Goal: Communication & Community: Answer question/provide support

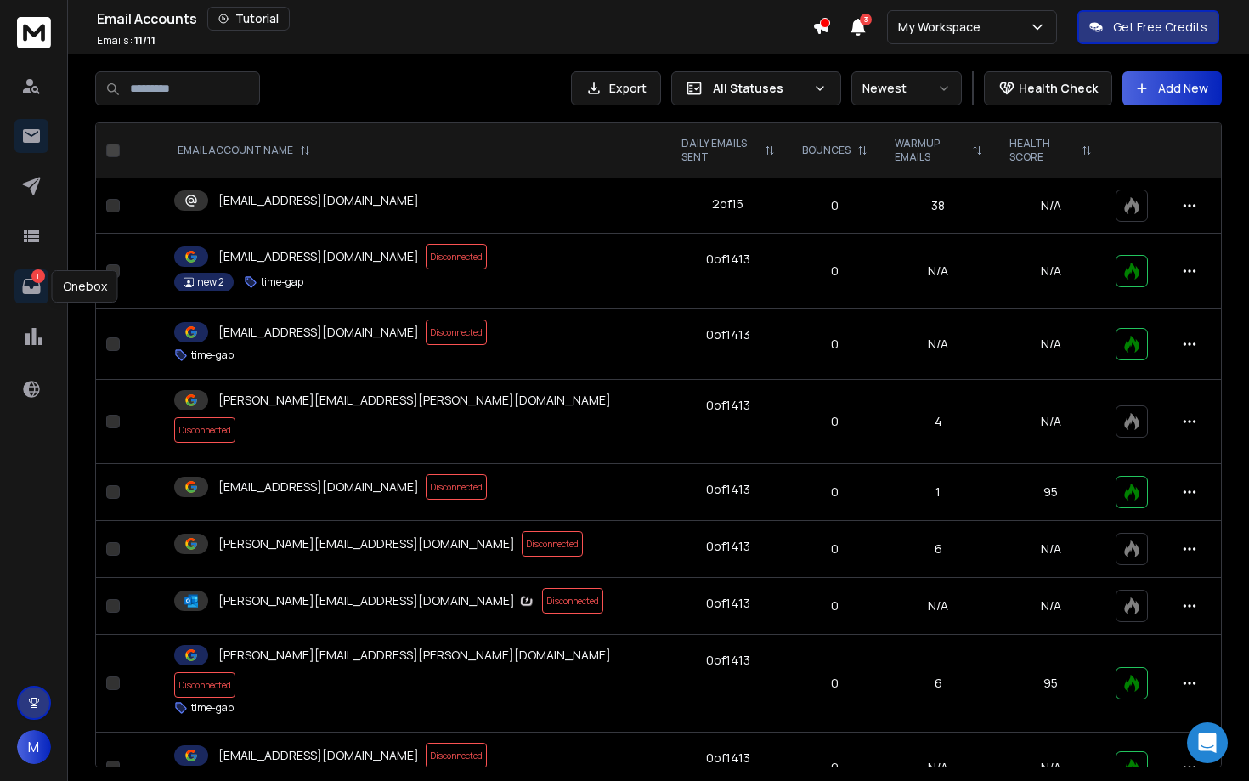
click at [23, 299] on link "1" at bounding box center [31, 286] width 34 height 34
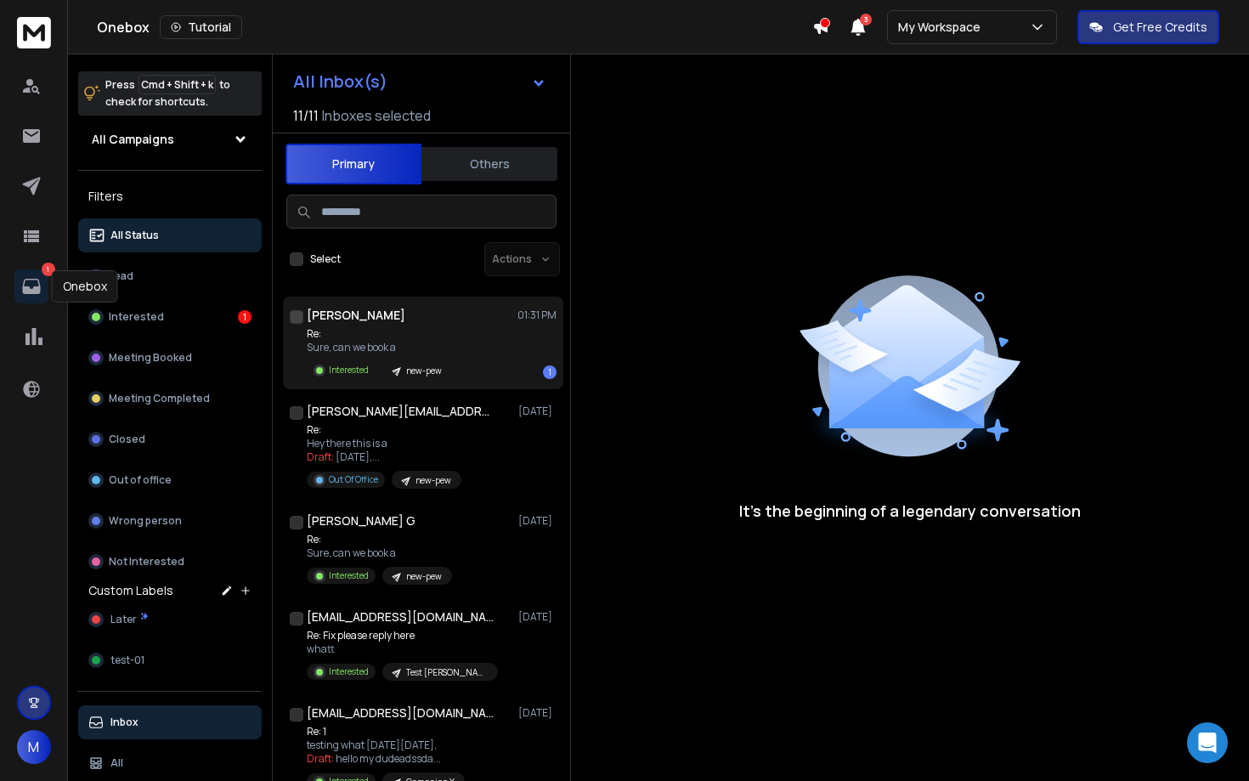
click at [428, 331] on p "Re:" at bounding box center [379, 334] width 145 height 14
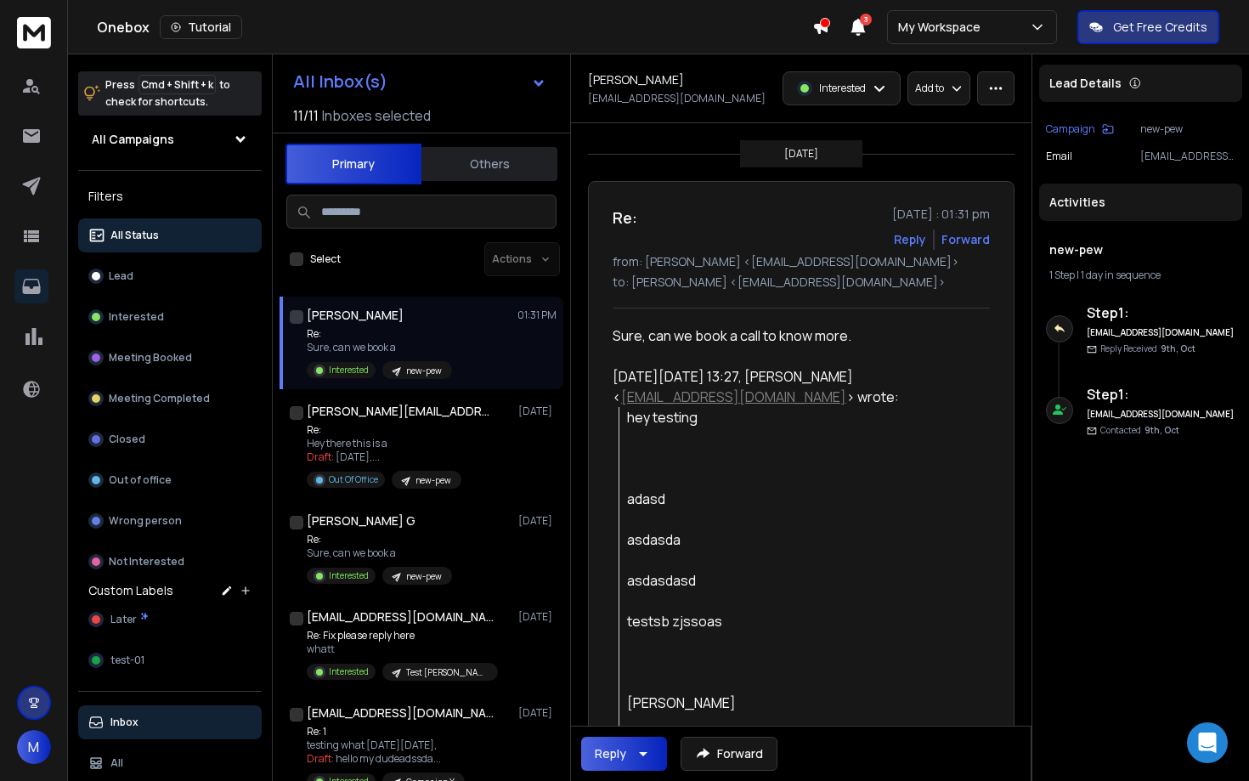
click at [616, 749] on div "Reply" at bounding box center [610, 753] width 31 height 17
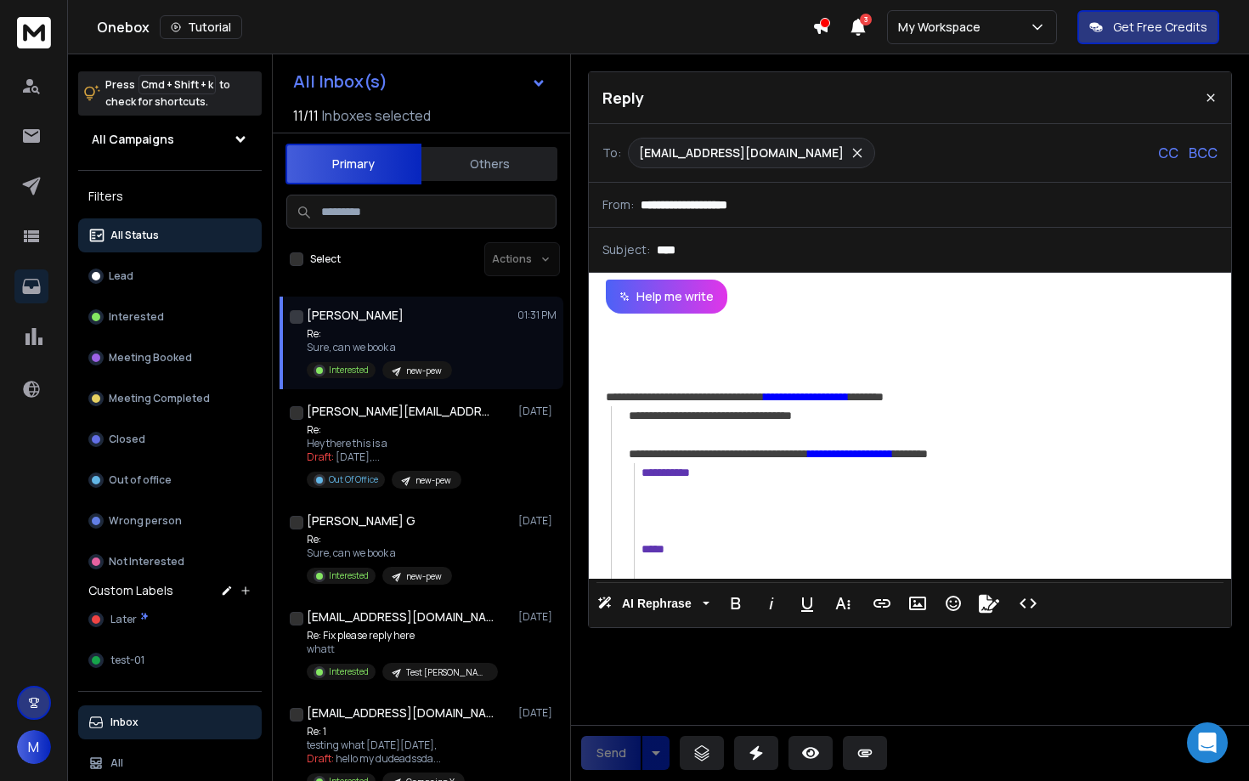
click at [642, 303] on button "Help me write" at bounding box center [667, 297] width 122 height 34
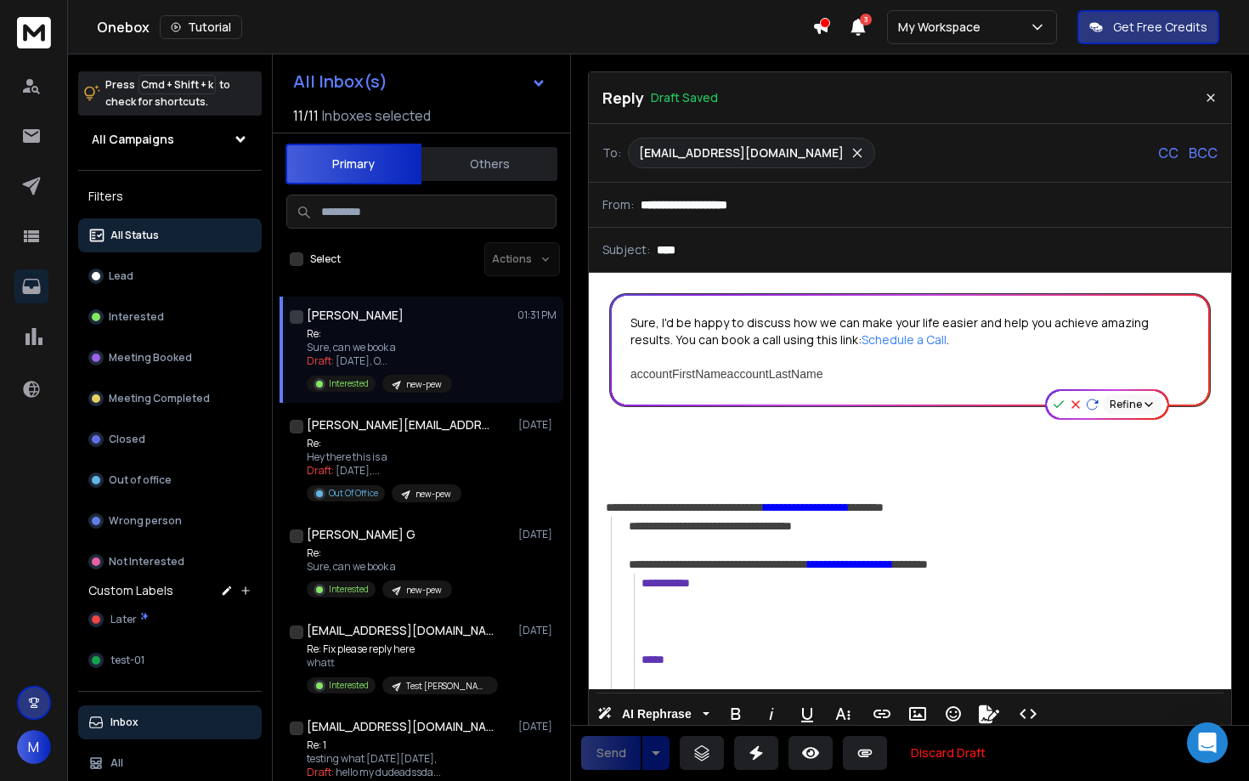
click at [1055, 402] on icon at bounding box center [1059, 405] width 14 height 14
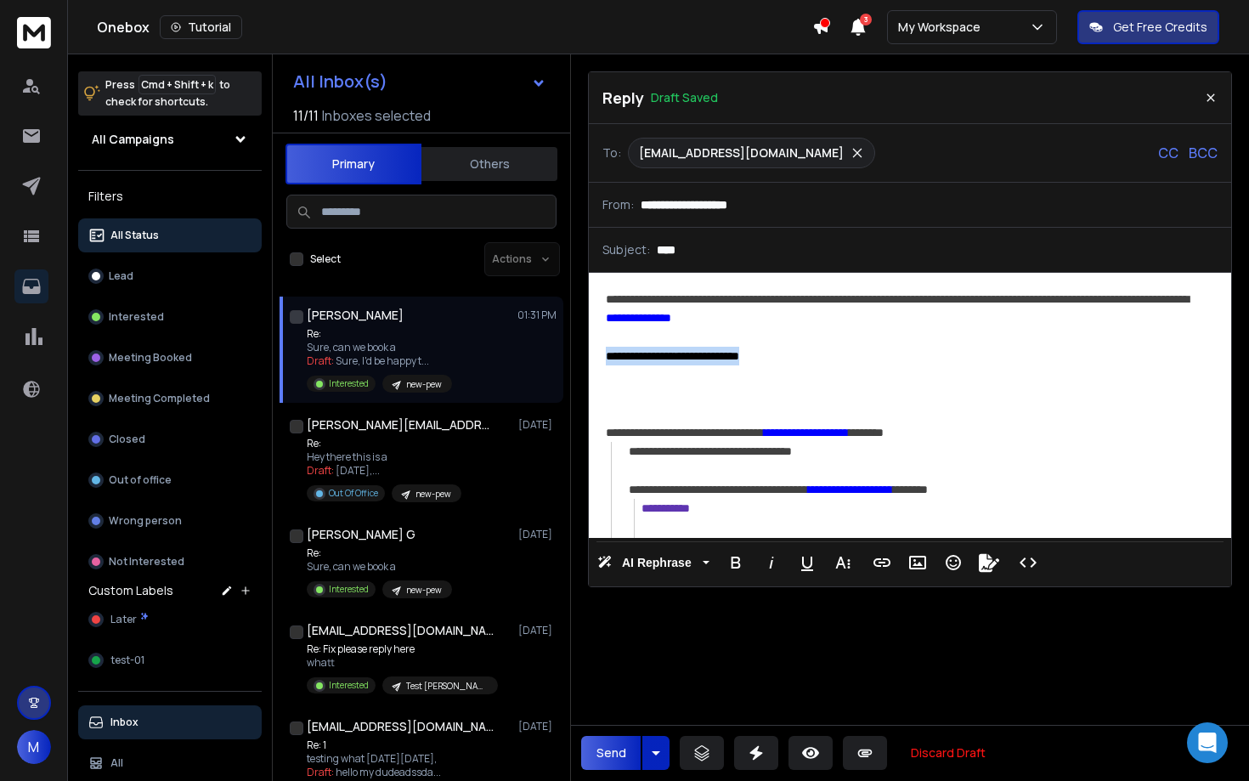
drag, startPoint x: 822, startPoint y: 358, endPoint x: 606, endPoint y: 351, distance: 215.9
click at [606, 351] on div "**********" at bounding box center [910, 356] width 608 height 19
click at [923, 749] on button "Discard Draft" at bounding box center [948, 753] width 102 height 34
